Goal: Task Accomplishment & Management: Manage account settings

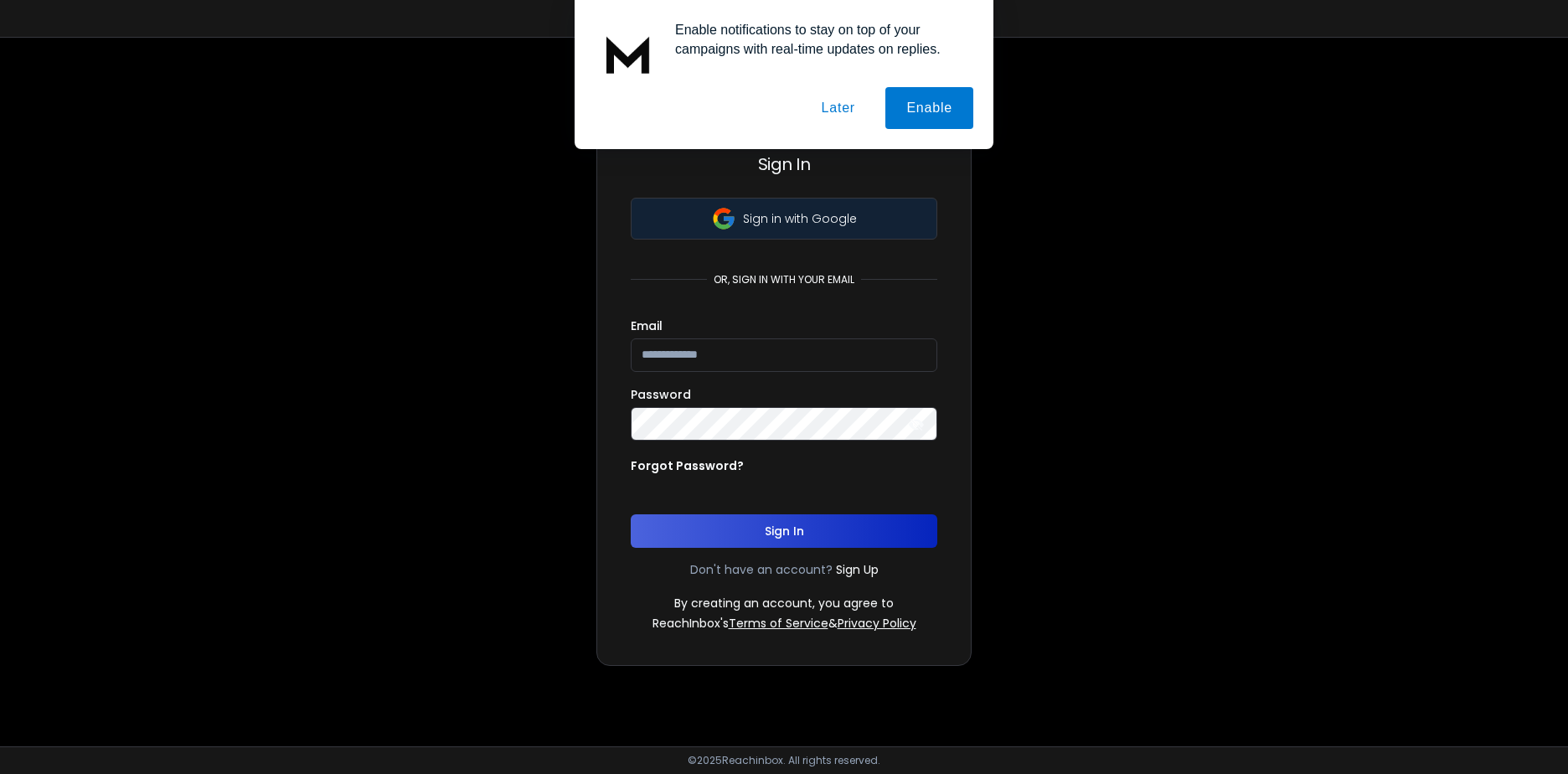
type input "**********"
click at [753, 218] on p "Sign in with Google" at bounding box center [799, 218] width 114 height 17
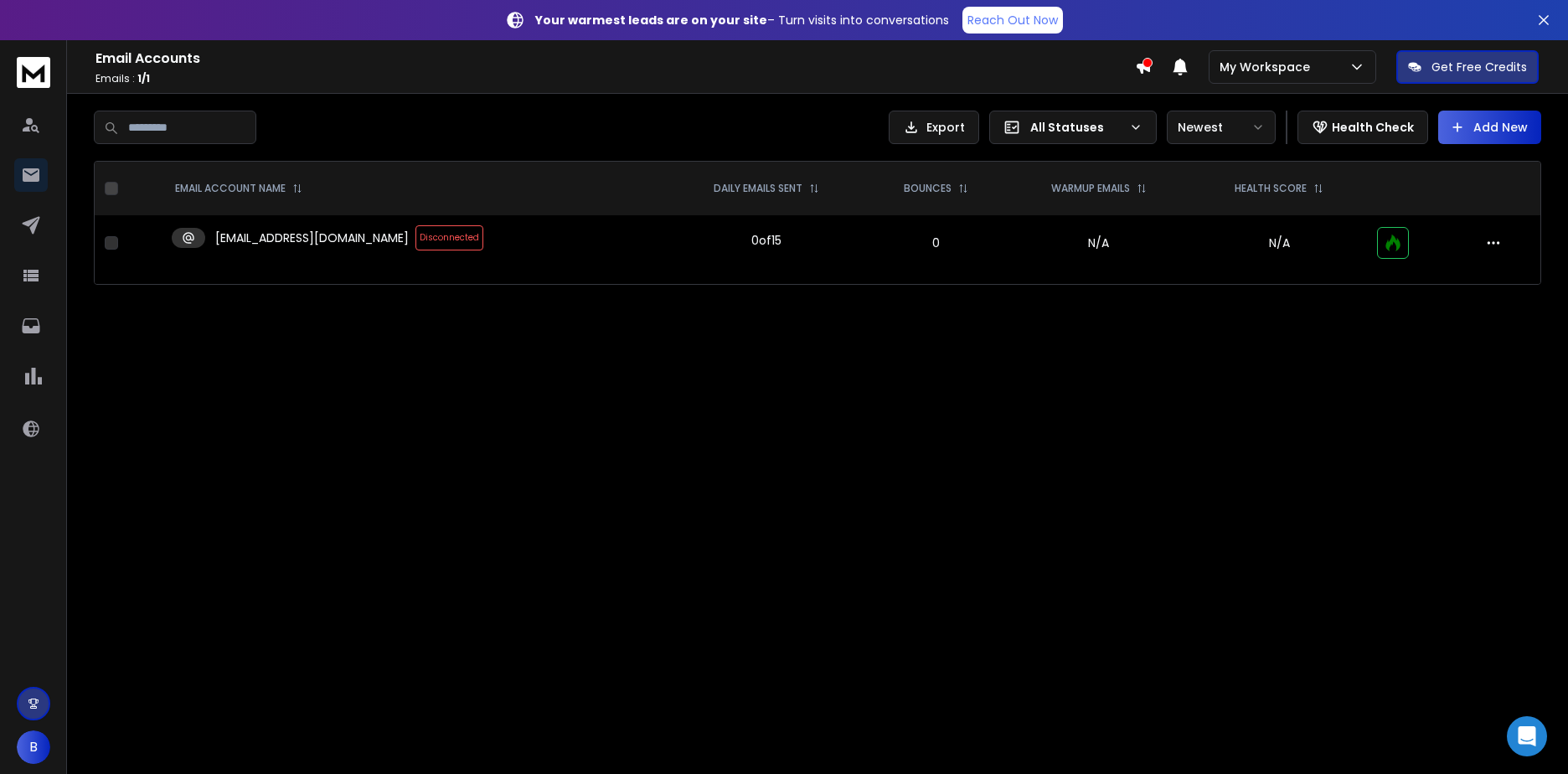
click at [859, 109] on button "Later" at bounding box center [837, 107] width 75 height 42
click at [992, 26] on p "Reach Out Now" at bounding box center [1013, 19] width 90 height 17
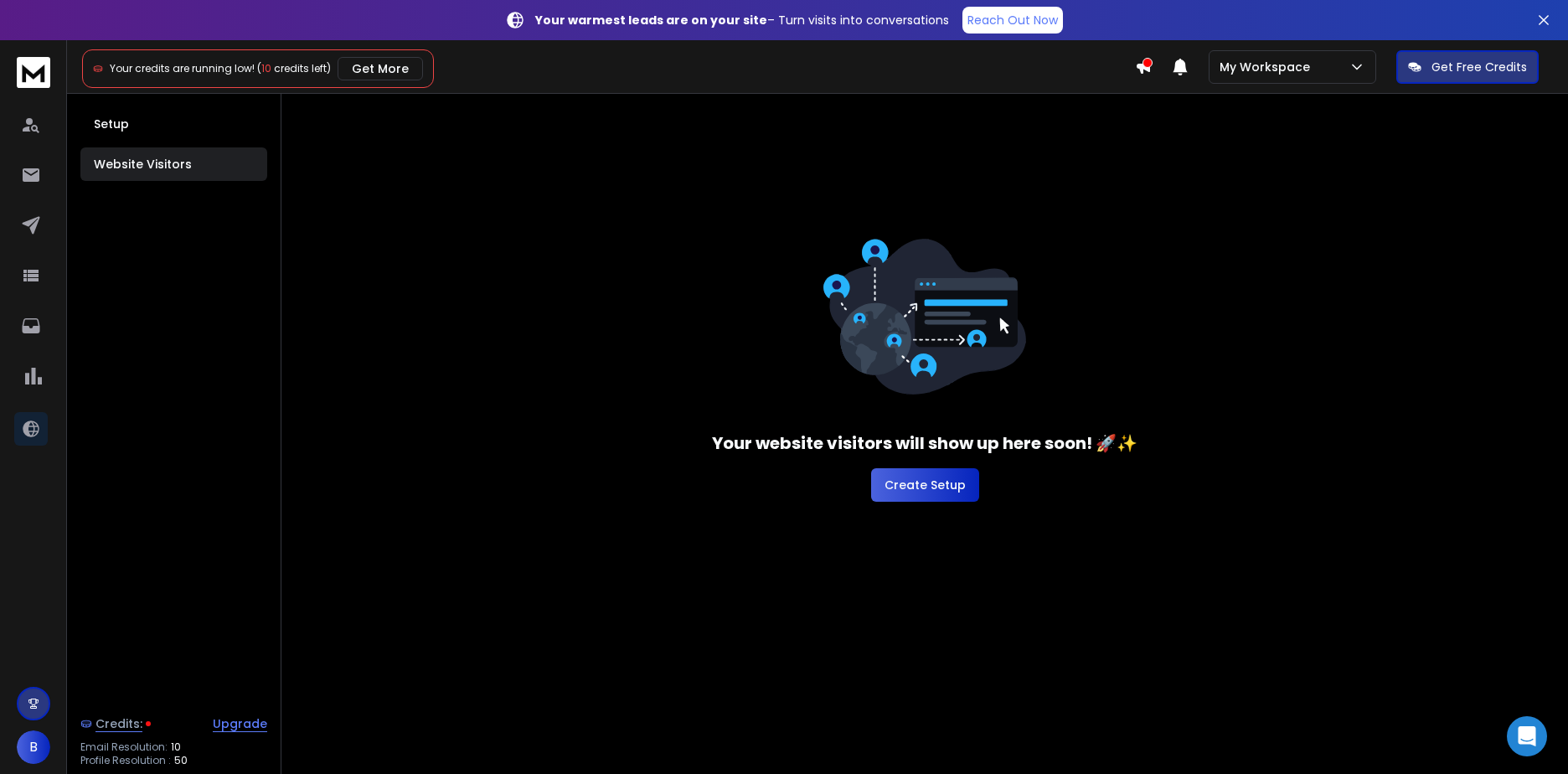
click at [247, 726] on div "Upgrade" at bounding box center [241, 724] width 55 height 17
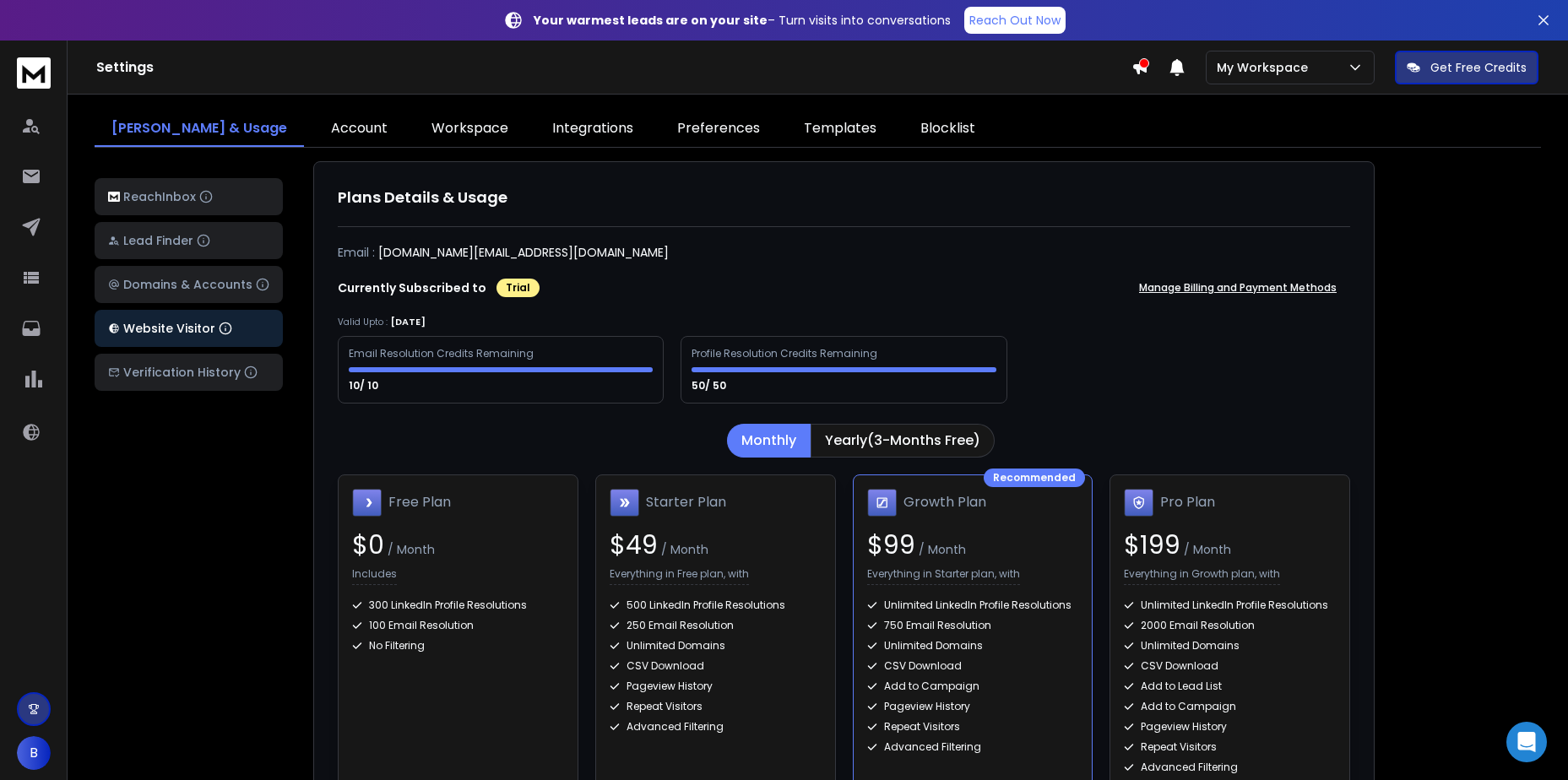
click at [43, 144] on div at bounding box center [34, 128] width 39 height 40
click at [40, 122] on icon at bounding box center [31, 126] width 21 height 21
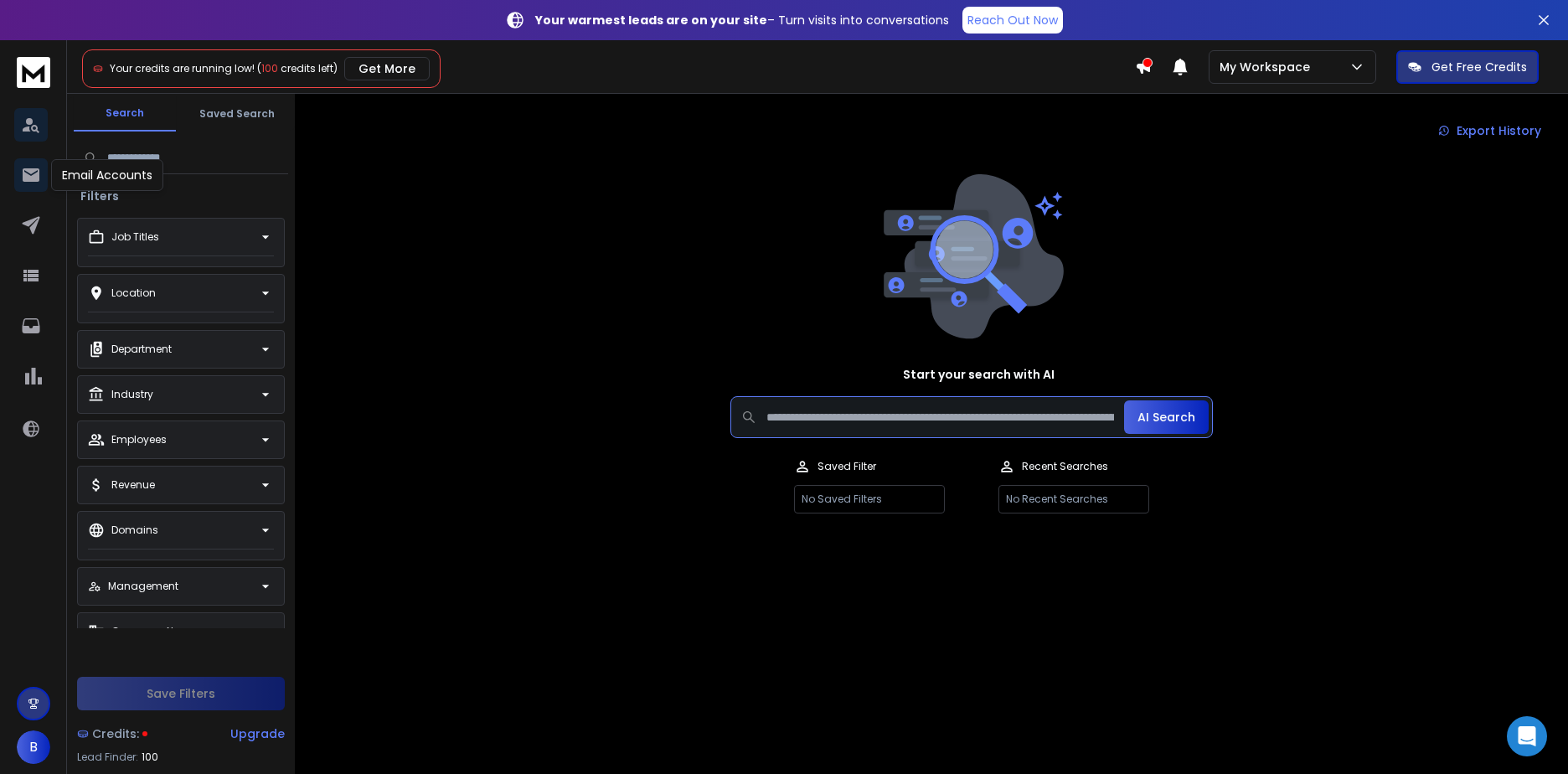
click at [43, 172] on link at bounding box center [31, 175] width 34 height 34
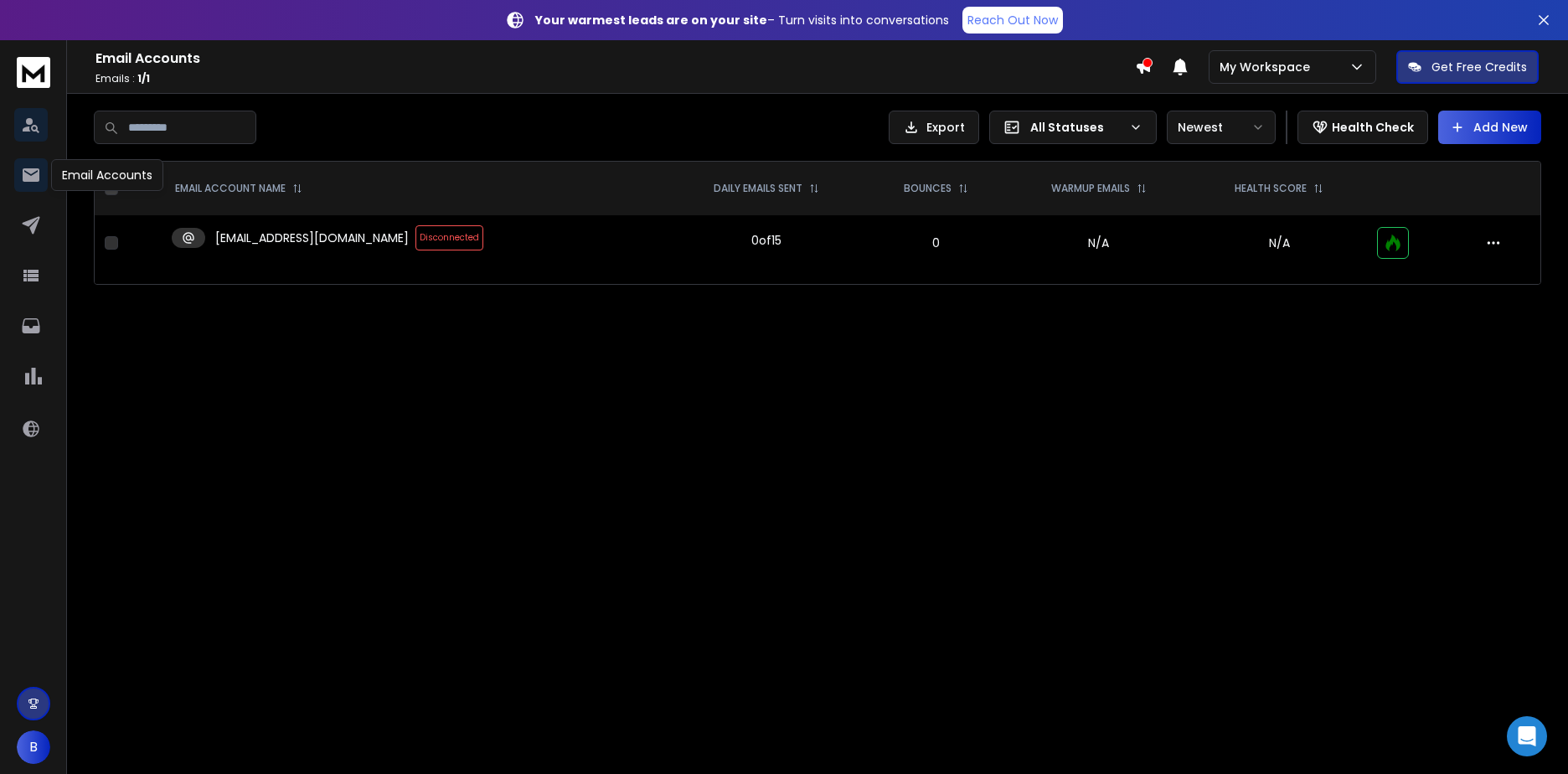
click at [40, 134] on icon at bounding box center [31, 125] width 20 height 20
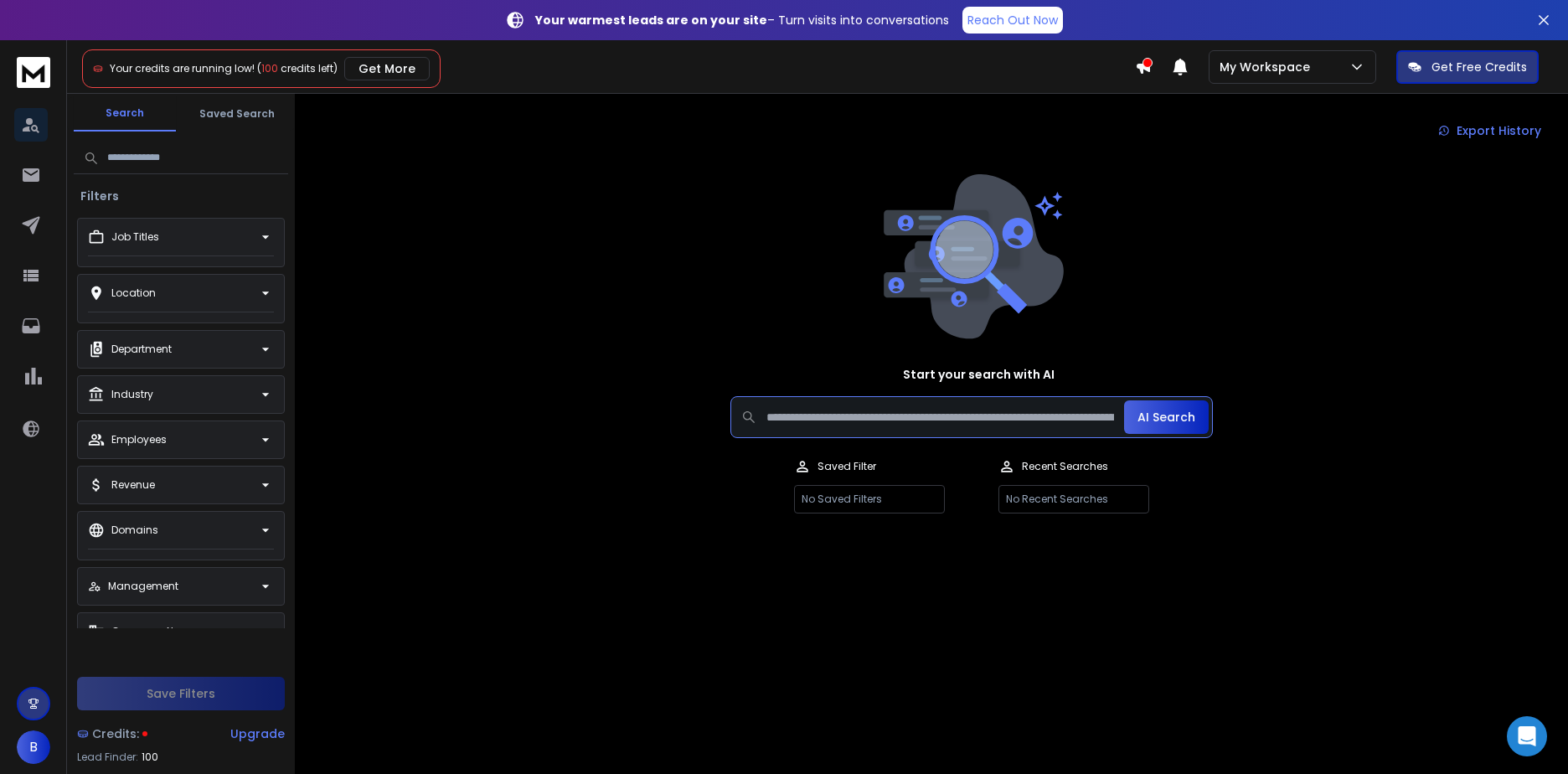
click at [40, 74] on img at bounding box center [34, 72] width 34 height 31
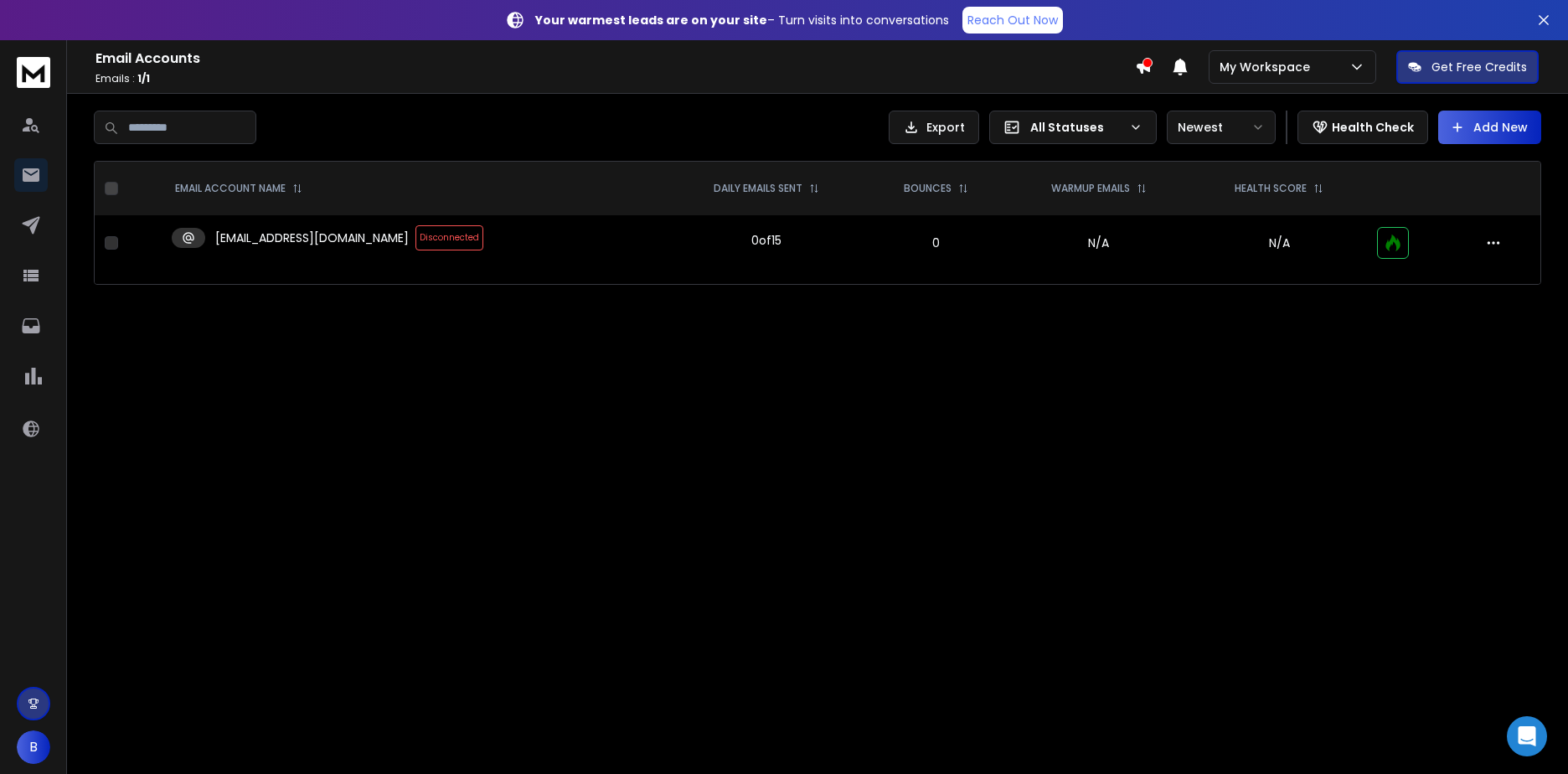
click at [1543, 24] on icon at bounding box center [1543, 19] width 15 height 15
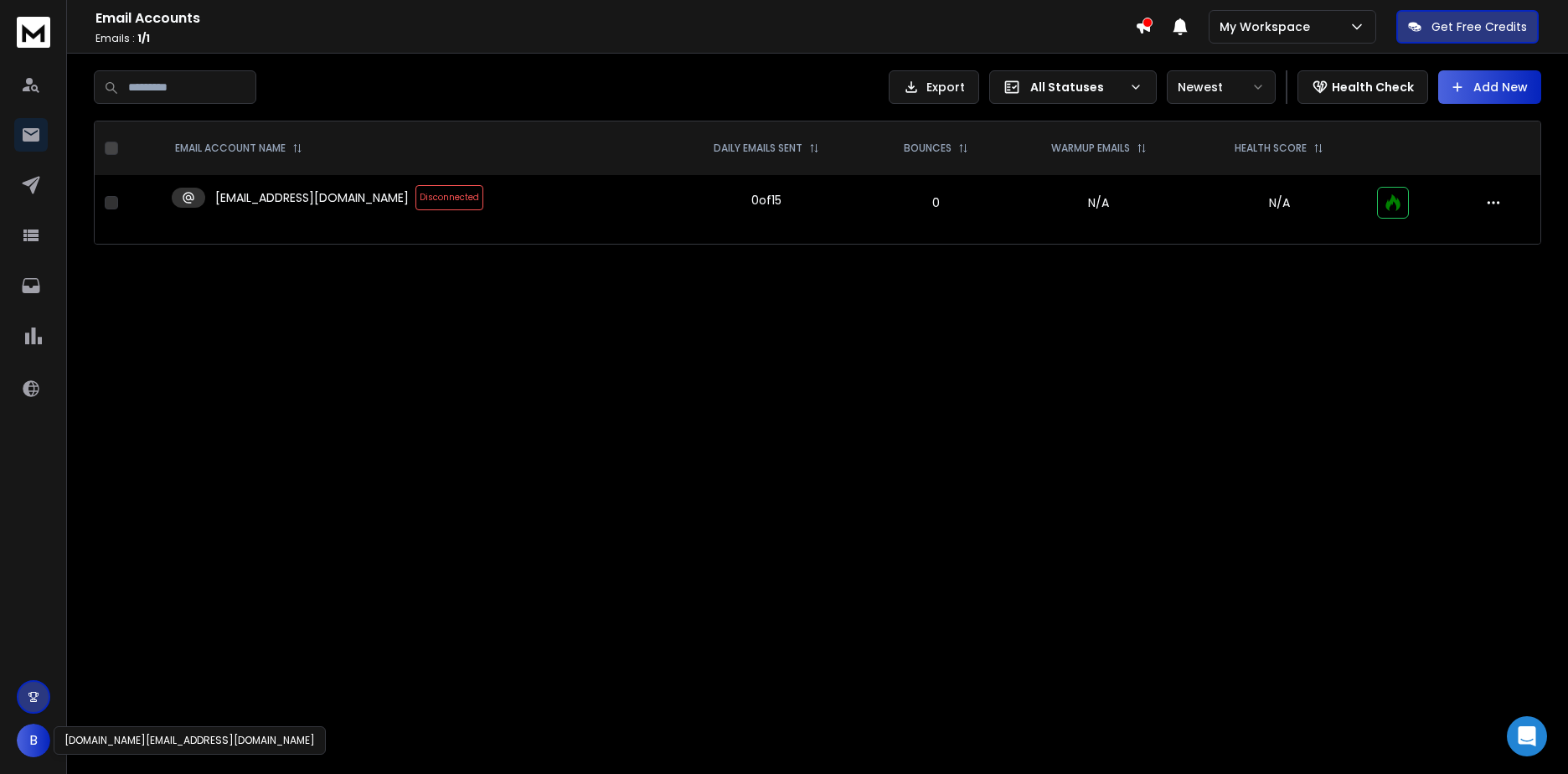
click at [22, 740] on span "B" at bounding box center [34, 740] width 34 height 34
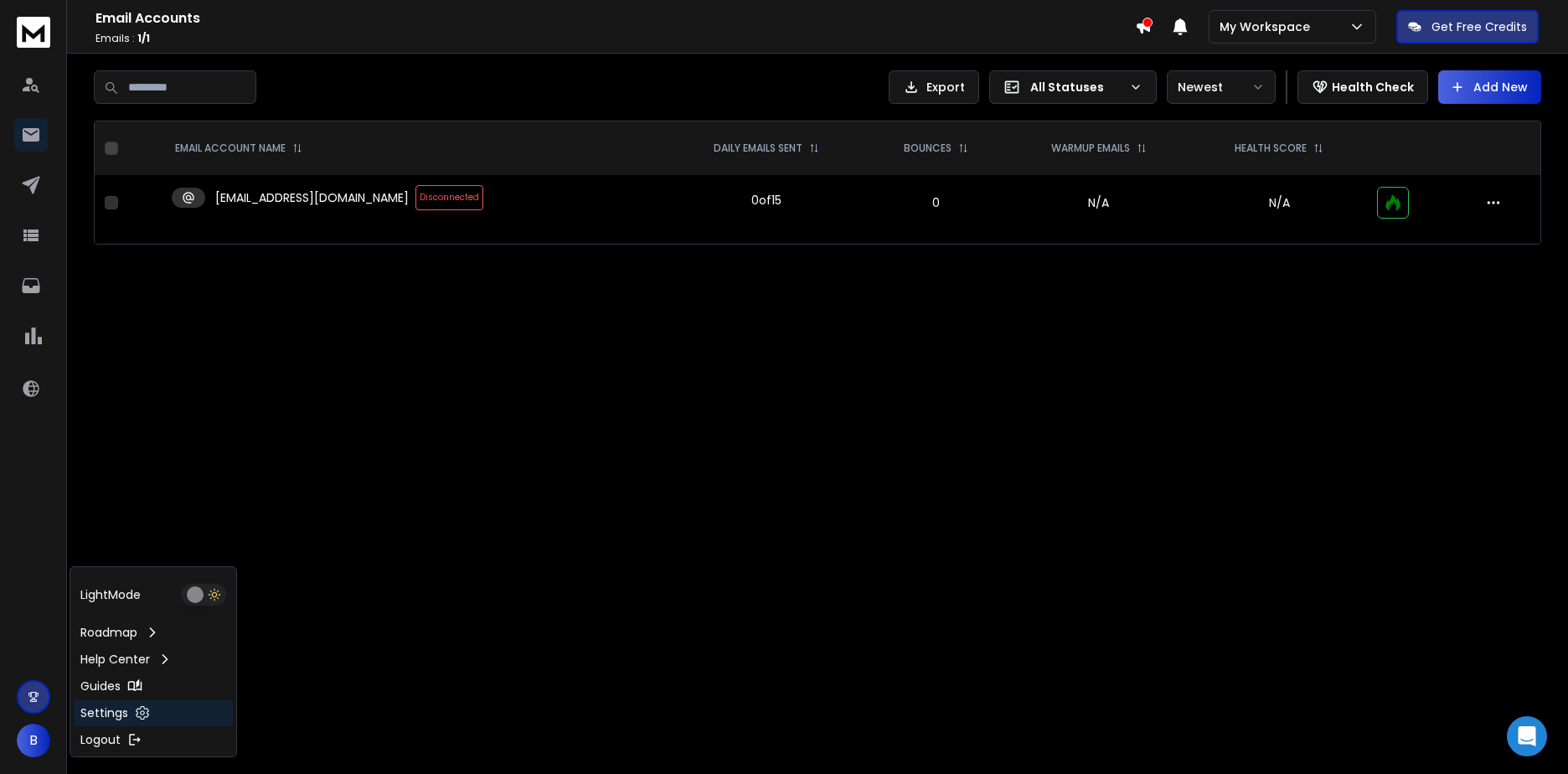
click at [161, 710] on div "Settings" at bounding box center [153, 713] width 159 height 27
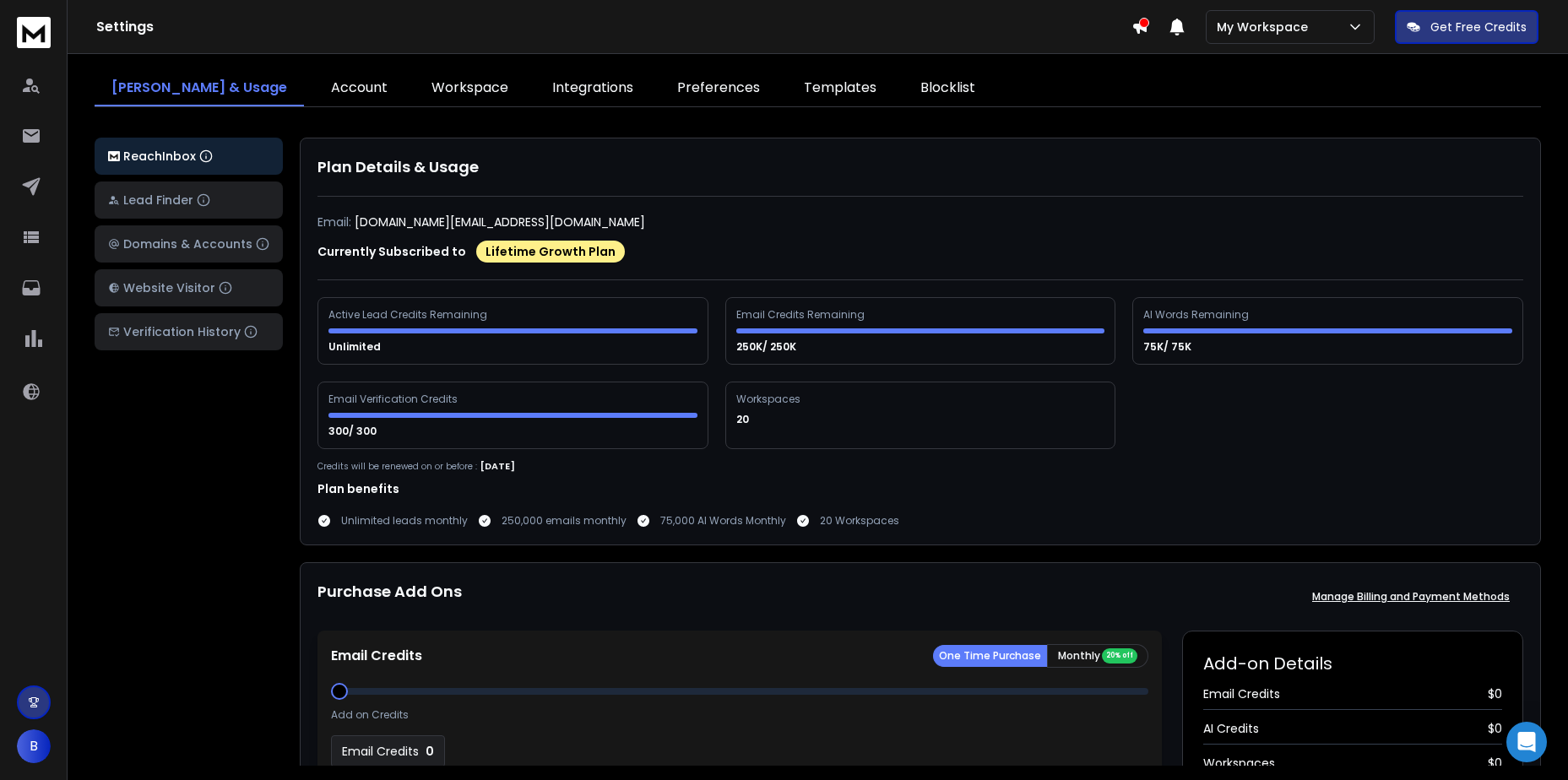
click at [560, 87] on link "Integrations" at bounding box center [592, 89] width 115 height 36
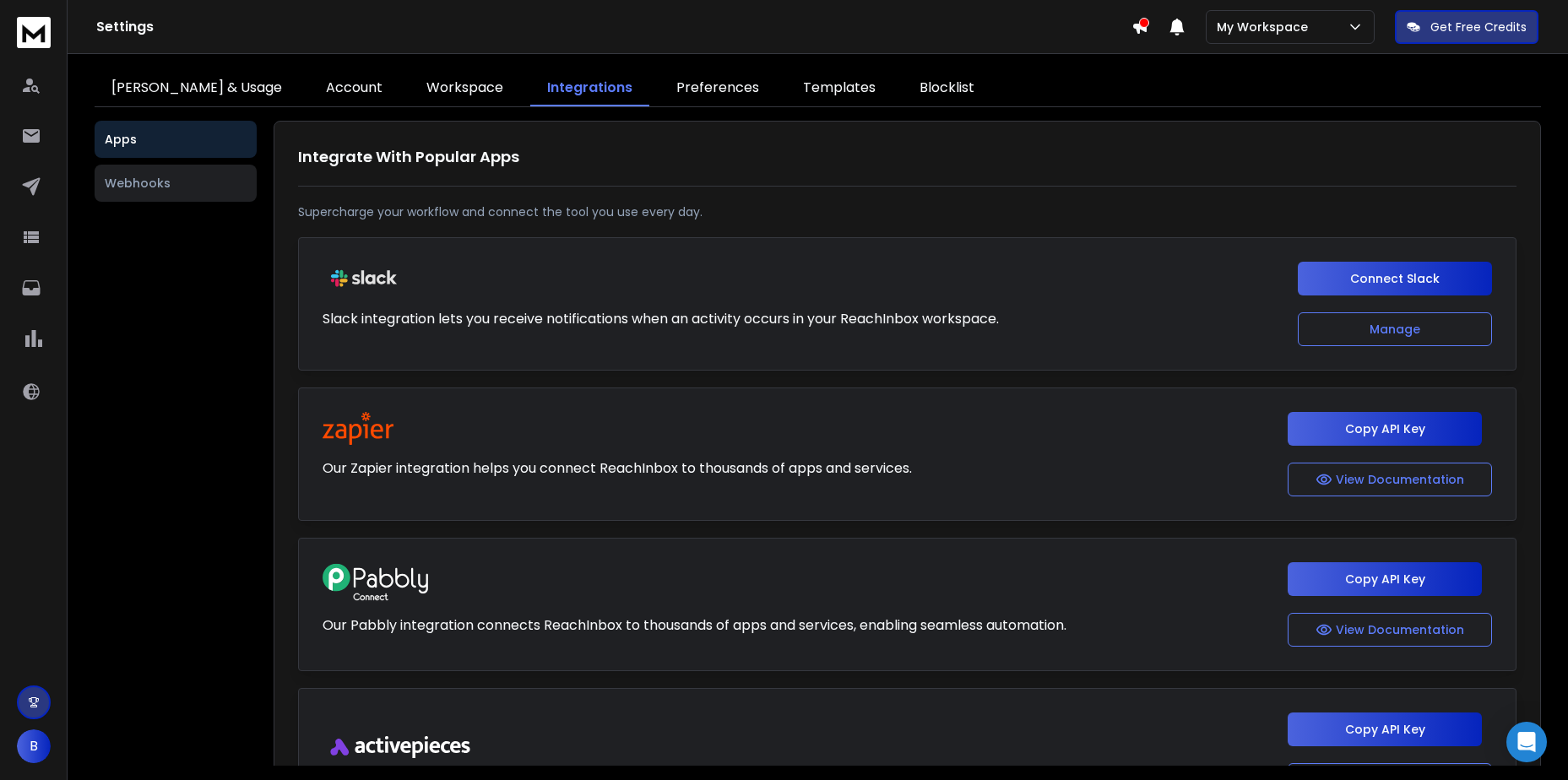
click at [660, 94] on link "Preferences" at bounding box center [718, 89] width 117 height 36
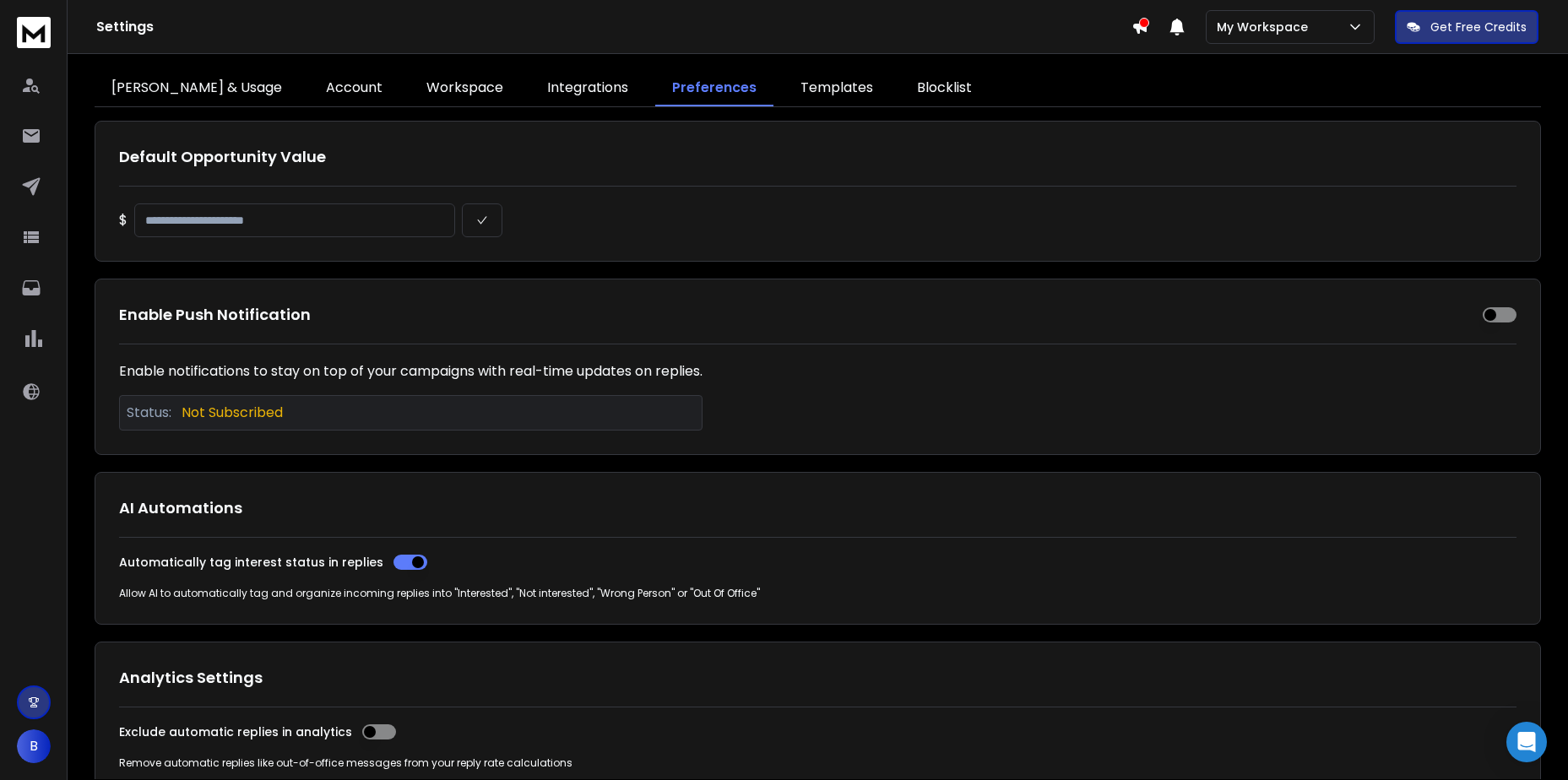
click at [530, 93] on link "Integrations" at bounding box center [587, 89] width 115 height 36
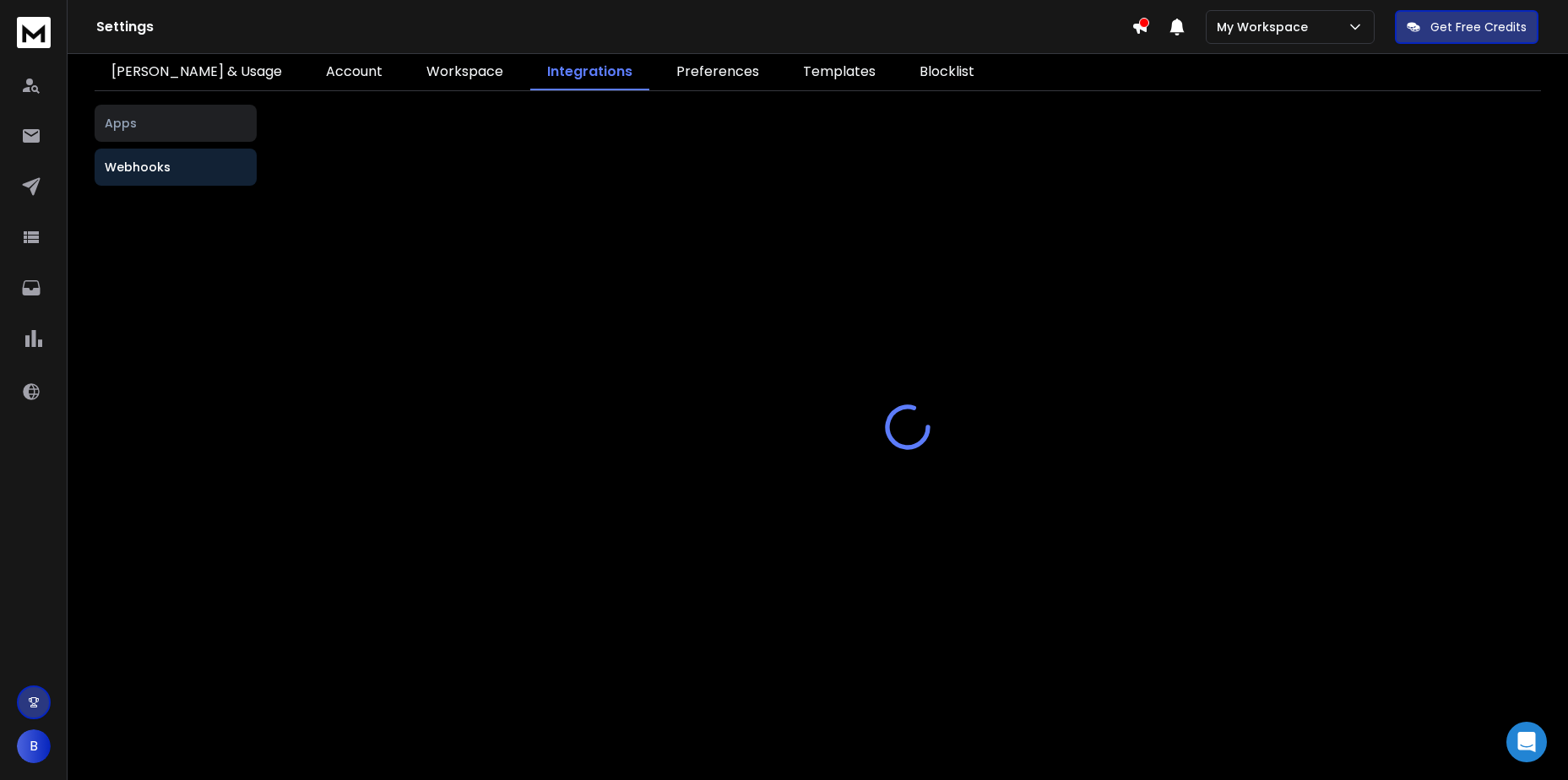
click at [197, 178] on button "Webhooks" at bounding box center [176, 168] width 162 height 37
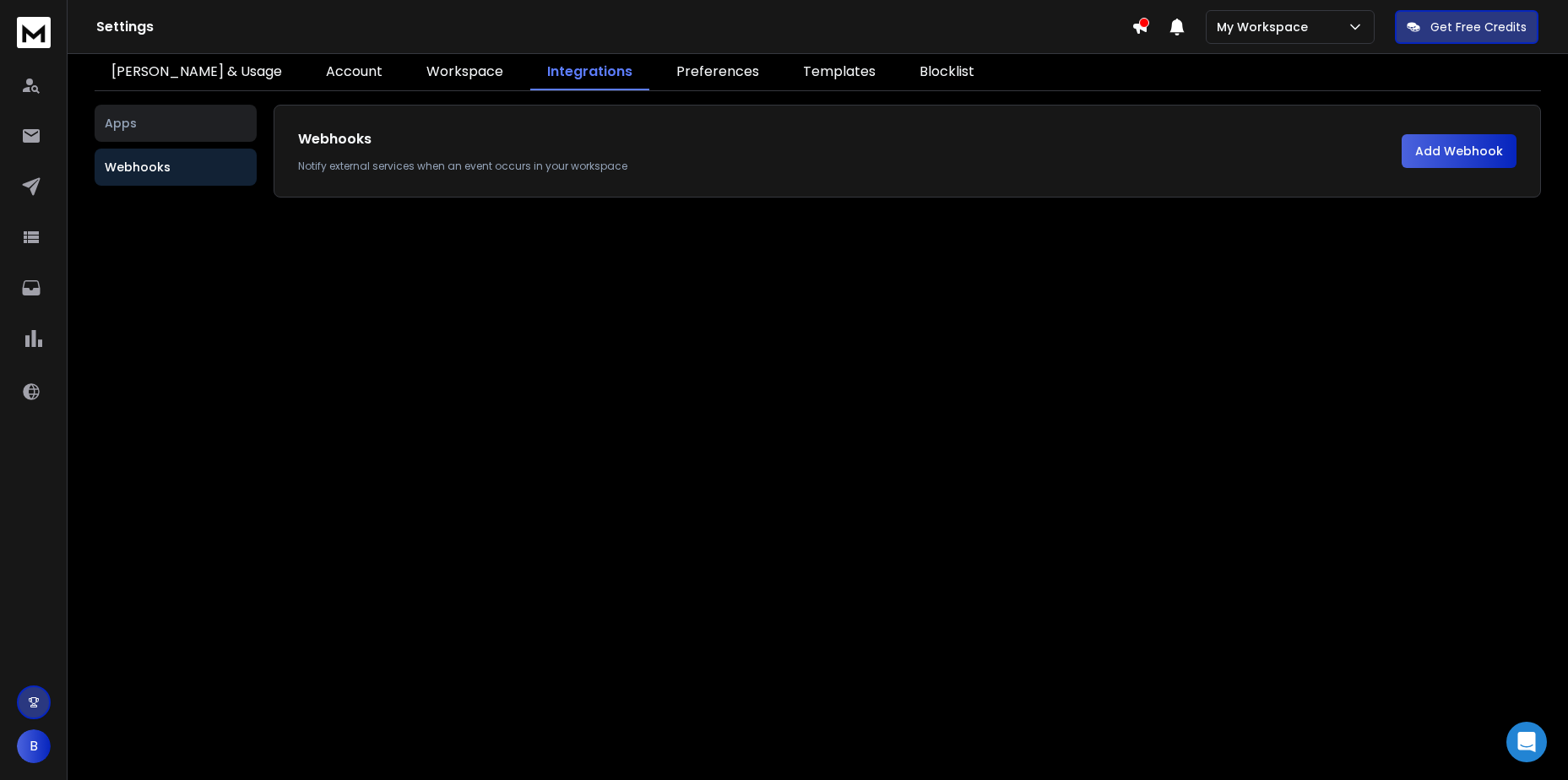
click at [186, 144] on div "Apps Webhooks Webhooks Notify external services when an event occurs in your wo…" at bounding box center [817, 427] width 1446 height 645
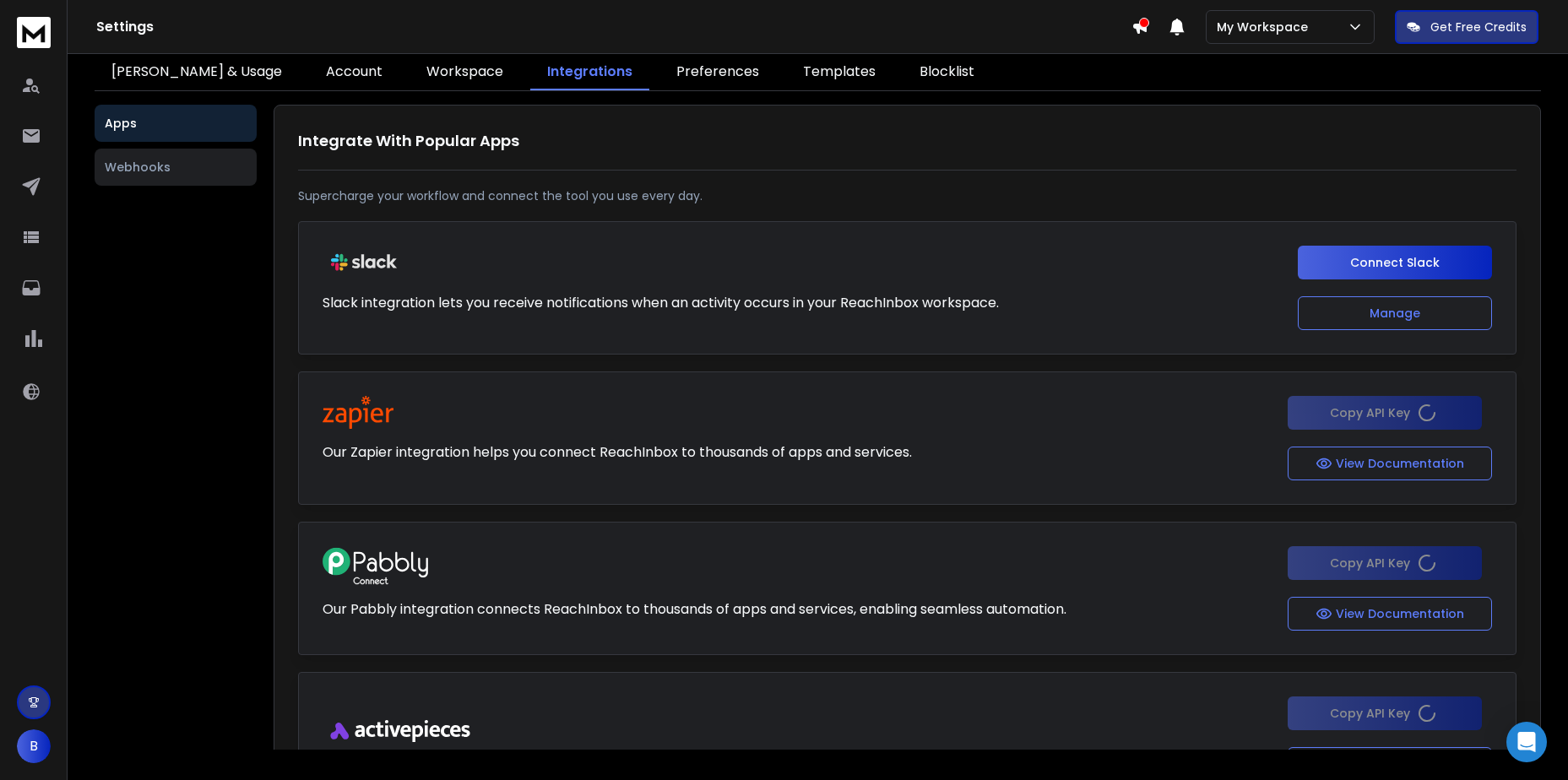
click at [187, 133] on button "Apps" at bounding box center [176, 123] width 162 height 37
click at [45, 136] on link at bounding box center [31, 136] width 34 height 34
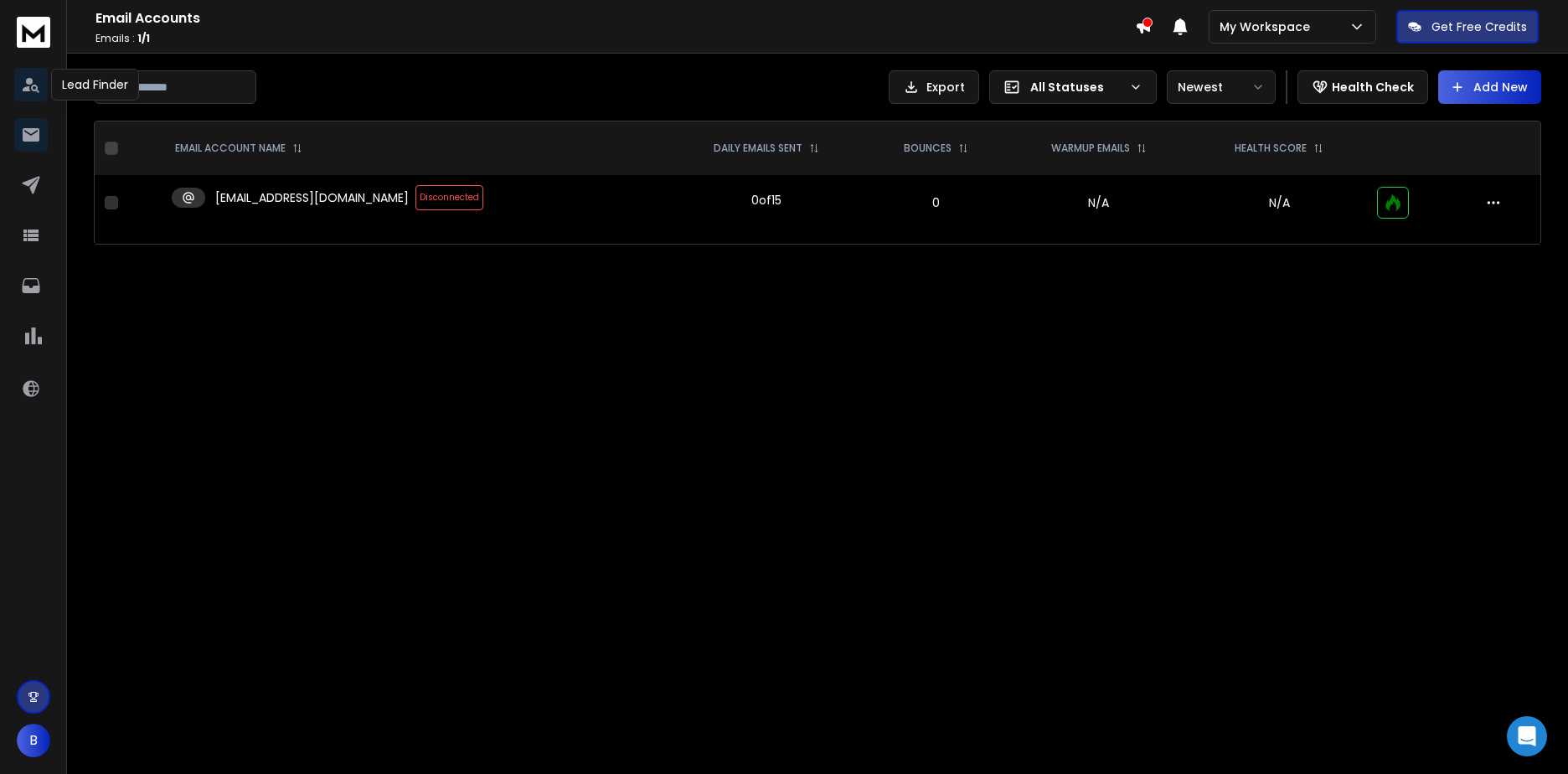
click at [22, 81] on icon at bounding box center [31, 84] width 20 height 20
